Goal: Communication & Community: Answer question/provide support

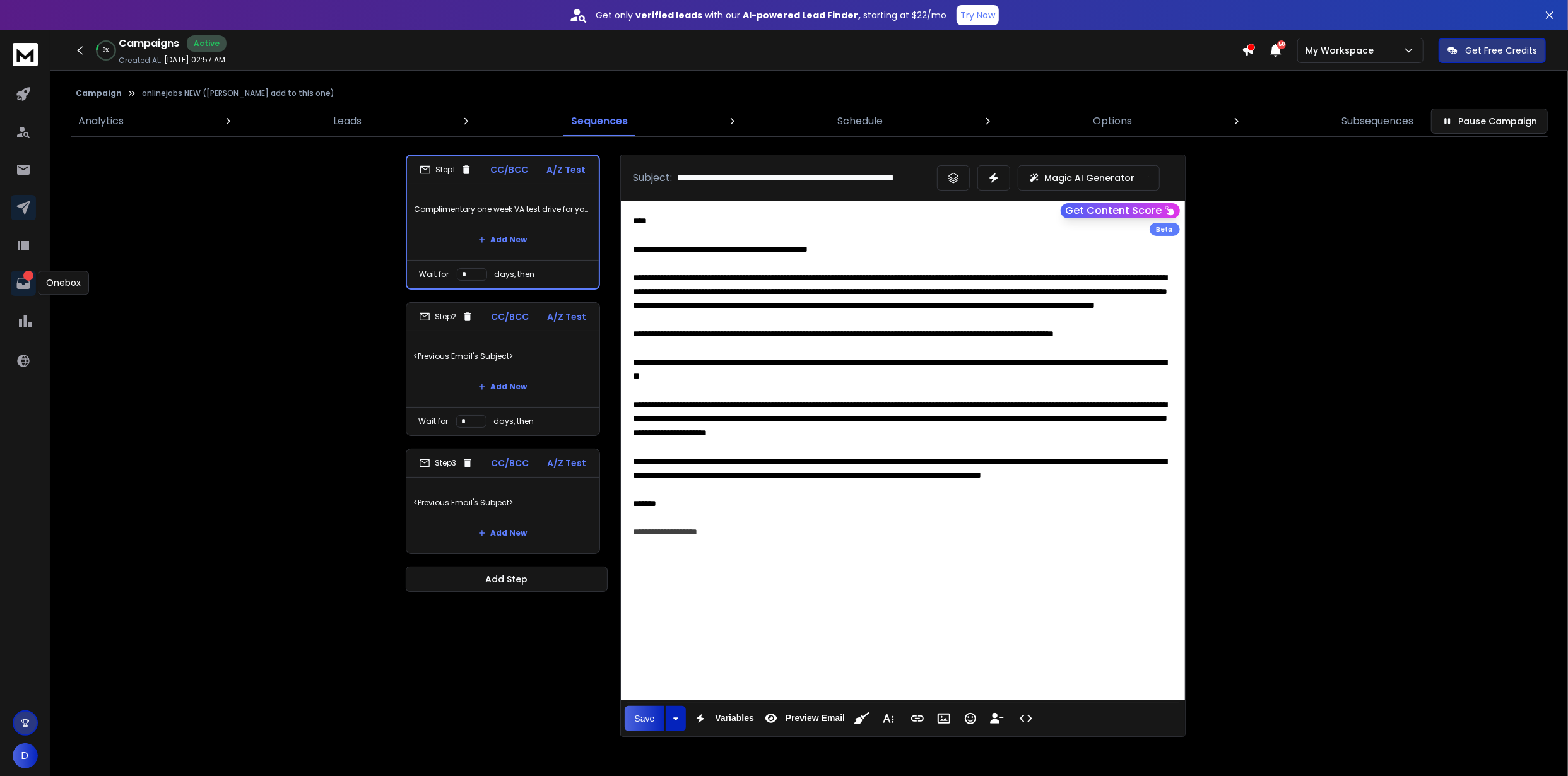
click at [14, 283] on link "1" at bounding box center [23, 283] width 25 height 25
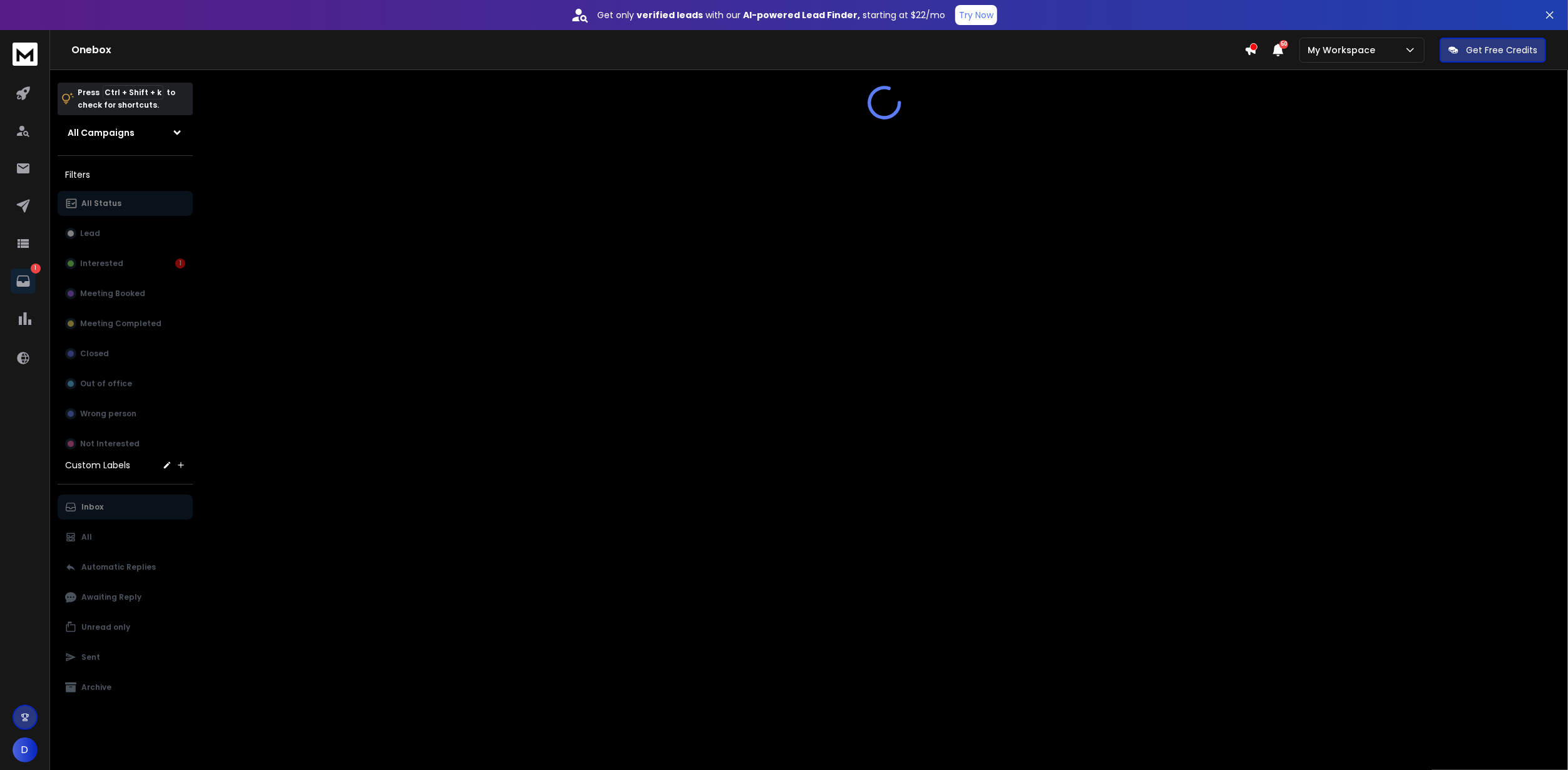
click at [109, 412] on div "All Status Lead Interested 1 Meeting Booked Meeting Completed Closed Out of off…" at bounding box center [125, 324] width 135 height 265
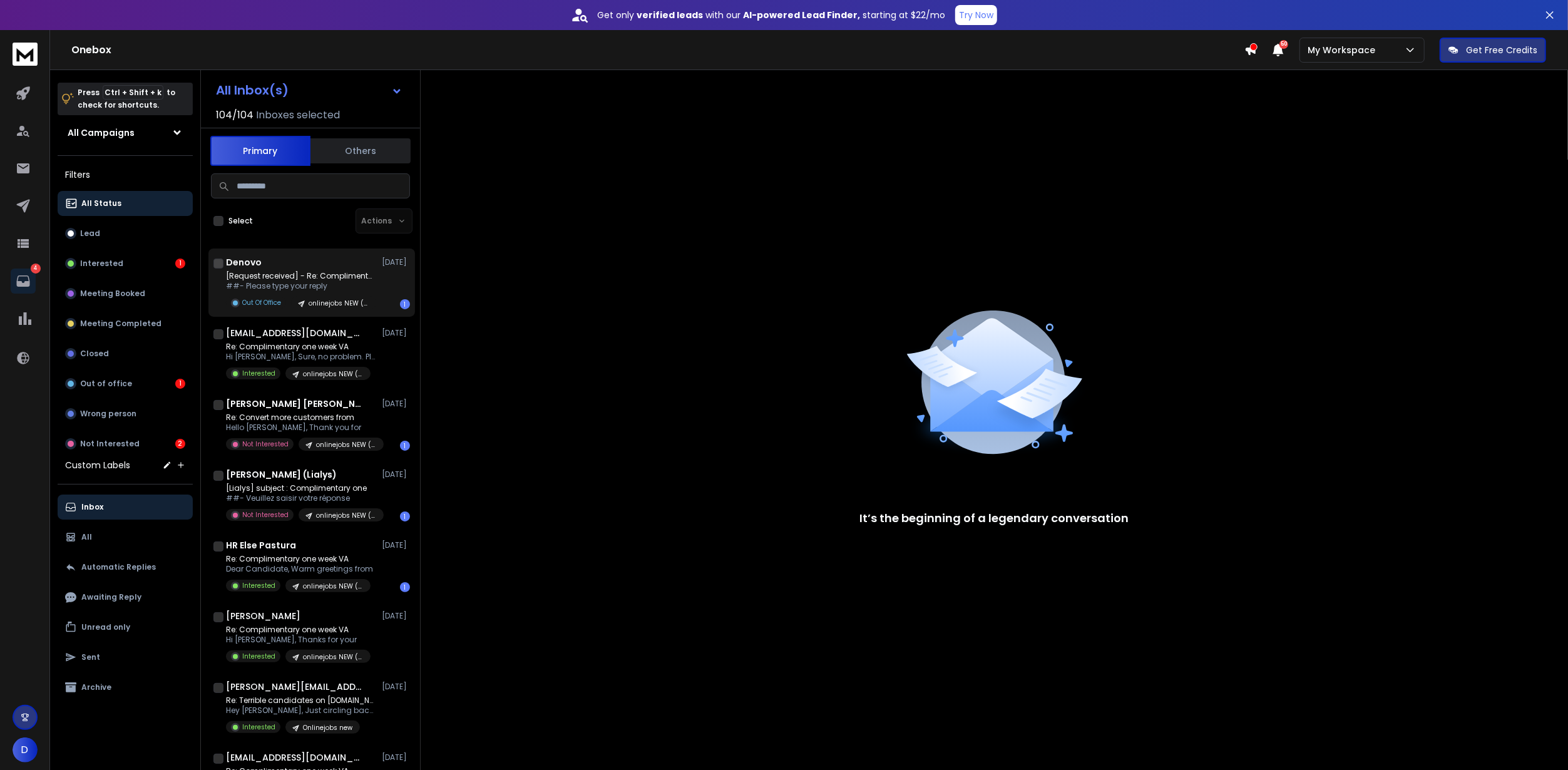
click at [350, 281] on p "##- Please type your reply" at bounding box center [301, 286] width 150 height 10
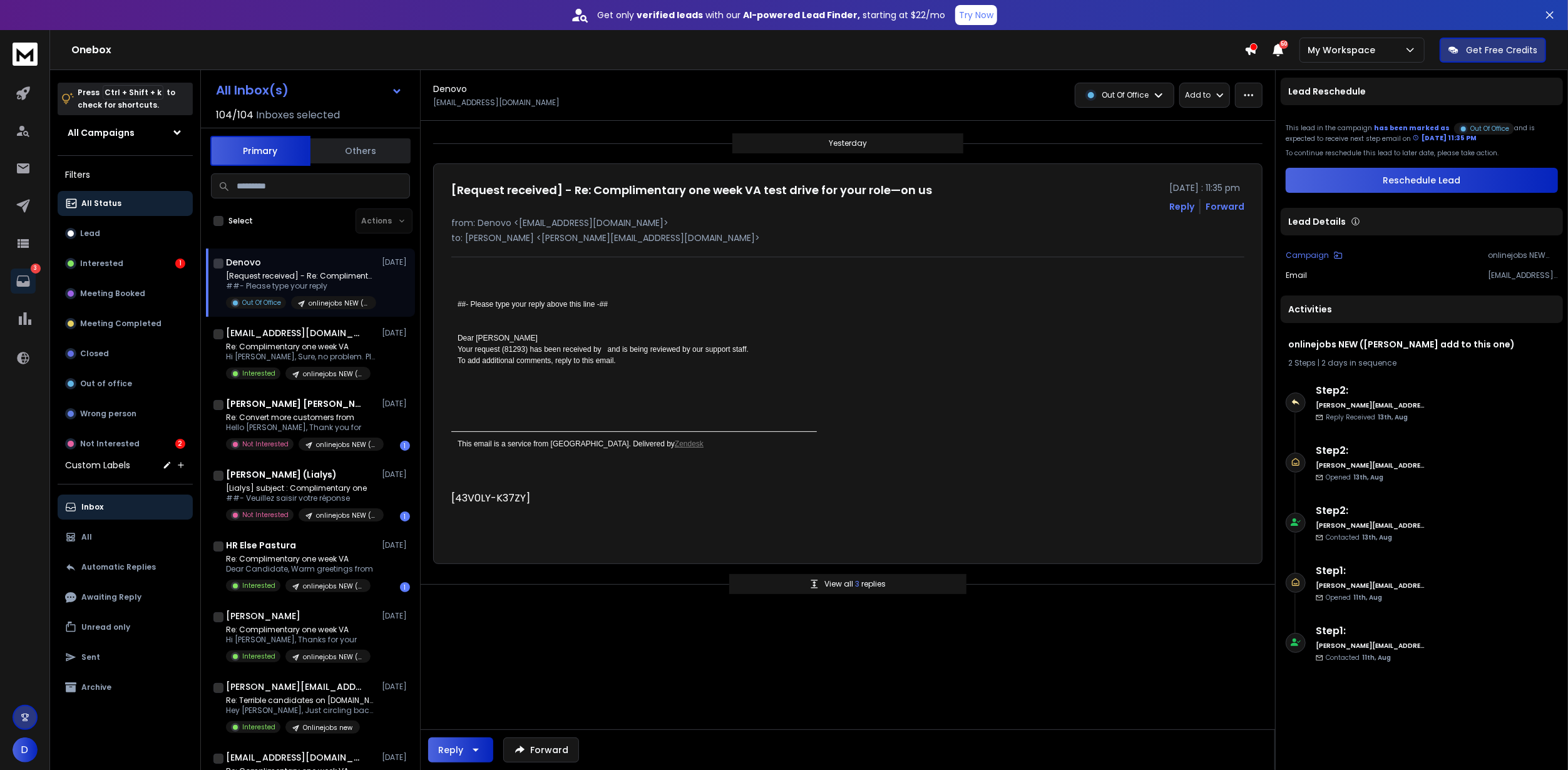
click at [218, 262] on button "button" at bounding box center [218, 263] width 10 height 10
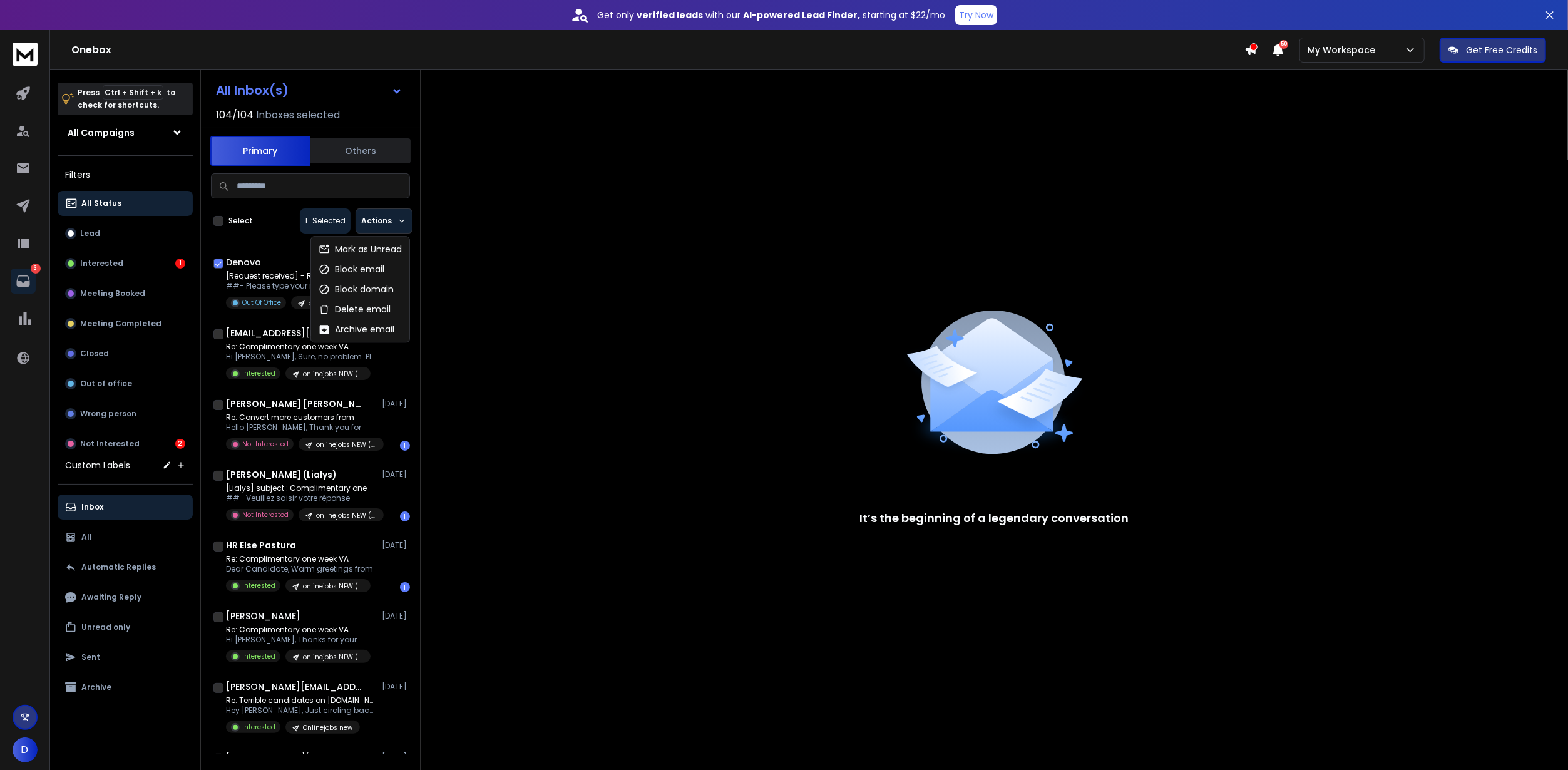
click at [385, 219] on p "Actions" at bounding box center [376, 220] width 31 height 10
click at [376, 251] on div "Mark as Unread" at bounding box center [360, 249] width 83 height 12
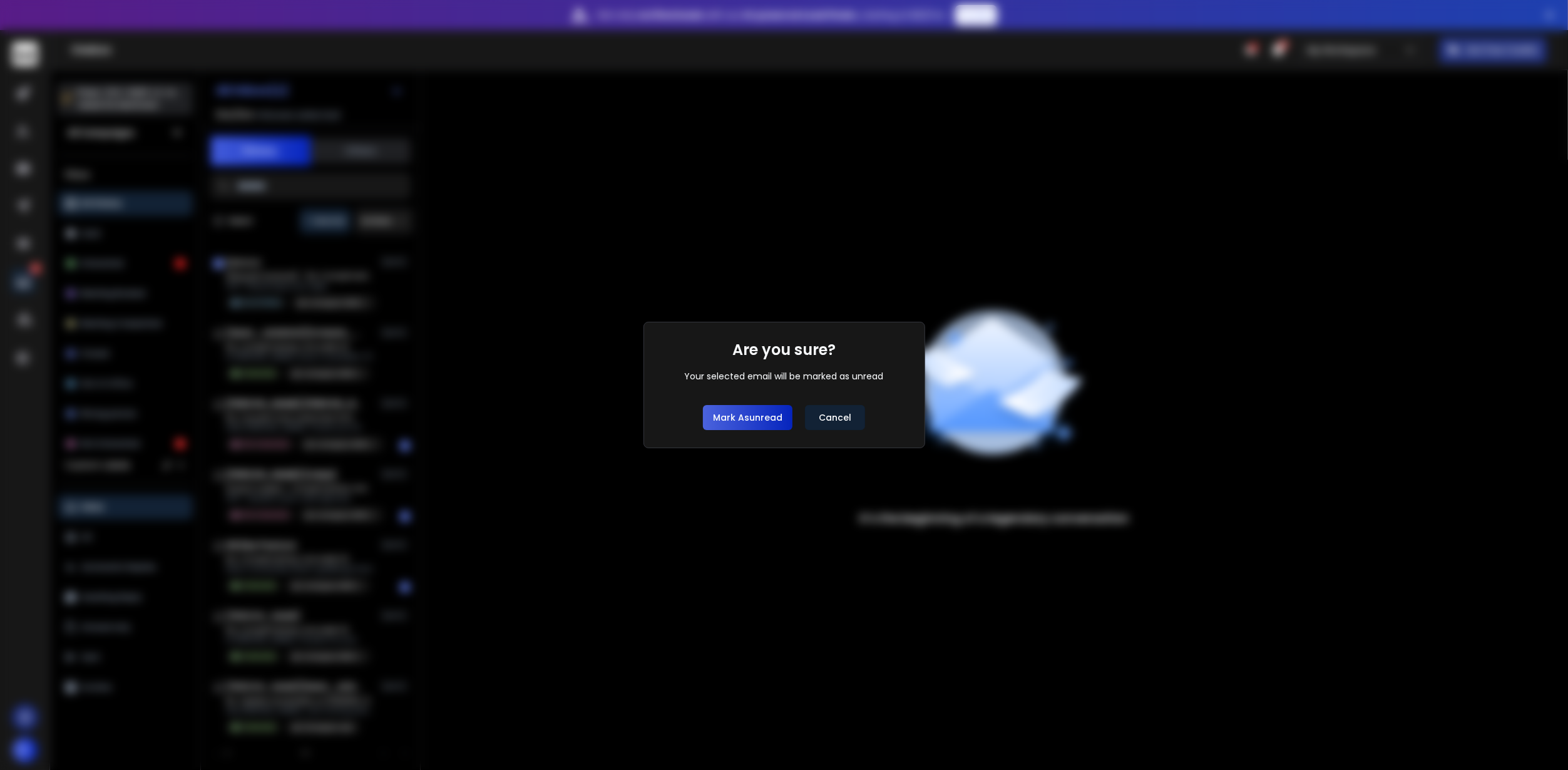
click at [724, 414] on p "Mark as unread" at bounding box center [747, 418] width 69 height 12
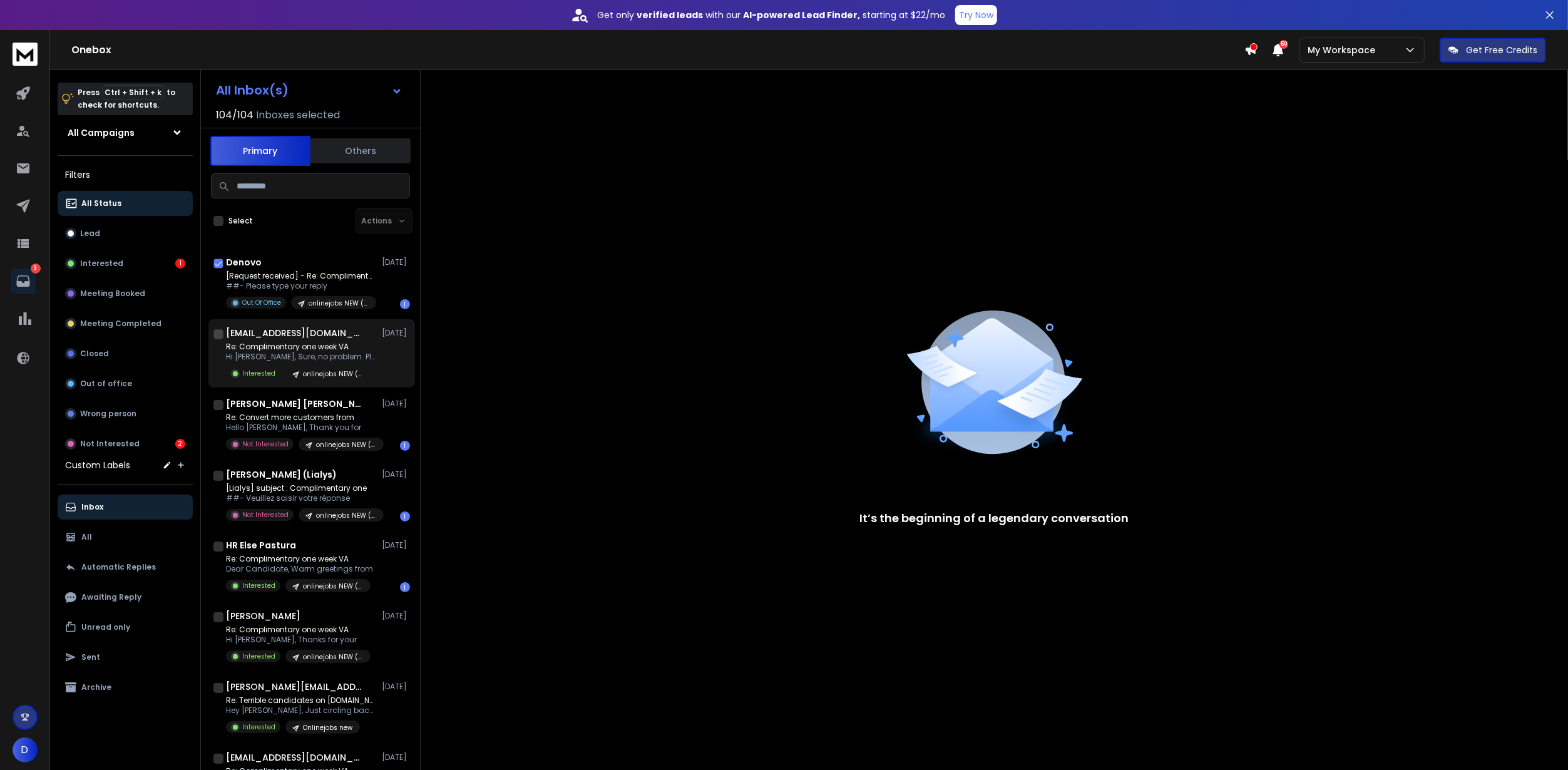
click at [334, 343] on p "Re: Complimentary one week VA" at bounding box center [301, 347] width 150 height 10
